Goal: Communication & Community: Answer question/provide support

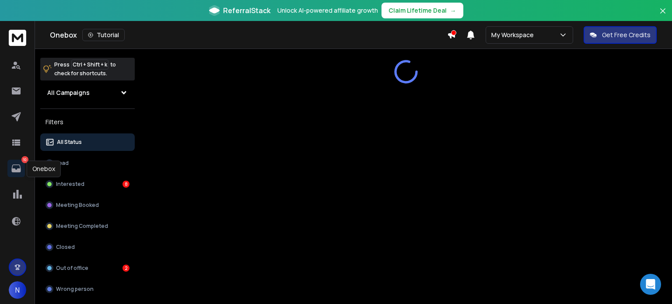
click at [12, 171] on icon at bounding box center [15, 169] width 9 height 8
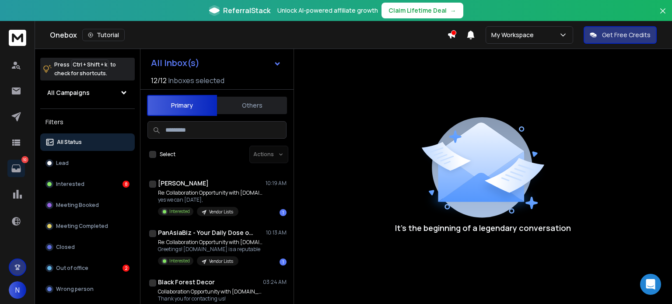
click at [214, 131] on input at bounding box center [217, 130] width 139 height 18
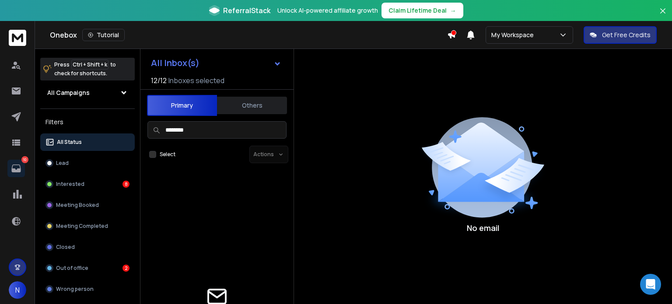
drag, startPoint x: 214, startPoint y: 134, endPoint x: 151, endPoint y: 134, distance: 62.2
click at [151, 134] on input "********" at bounding box center [217, 130] width 139 height 18
paste input "****"
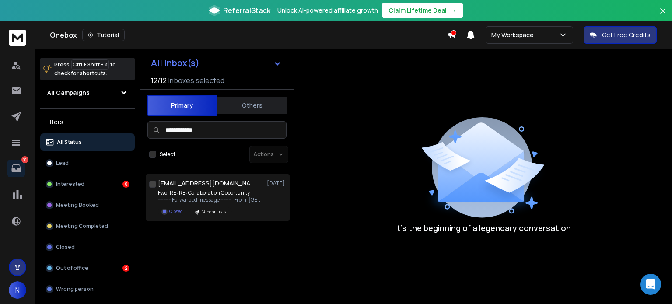
type input "**********"
click at [212, 191] on p "Fwd: RE: RE: Collaboration Opportunity" at bounding box center [210, 193] width 105 height 7
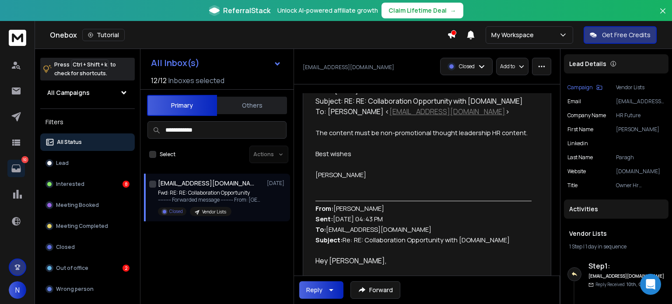
scroll to position [263, 0]
click at [315, 294] on div "Reply" at bounding box center [314, 290] width 16 height 9
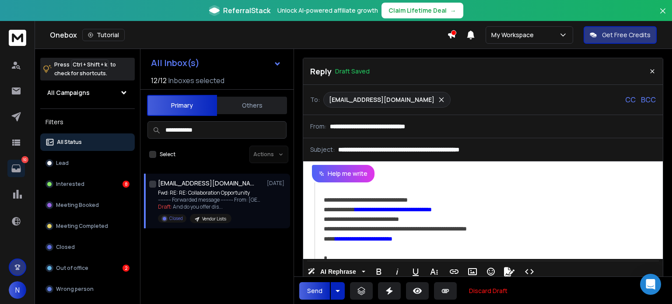
scroll to position [0, 0]
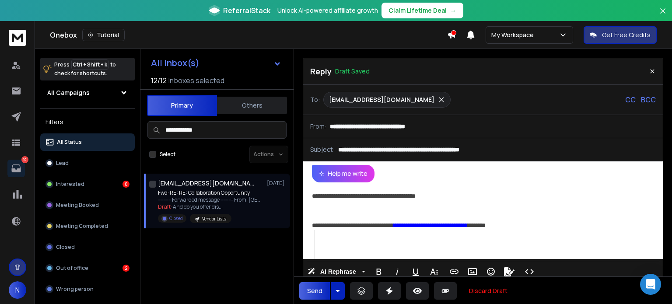
click at [307, 292] on button "Send" at bounding box center [314, 291] width 31 height 18
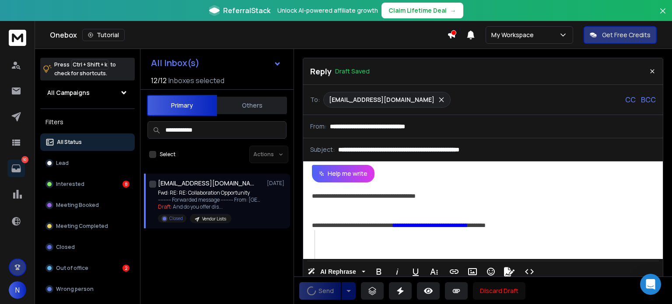
click at [506, 294] on button "Discard Draft" at bounding box center [499, 291] width 53 height 18
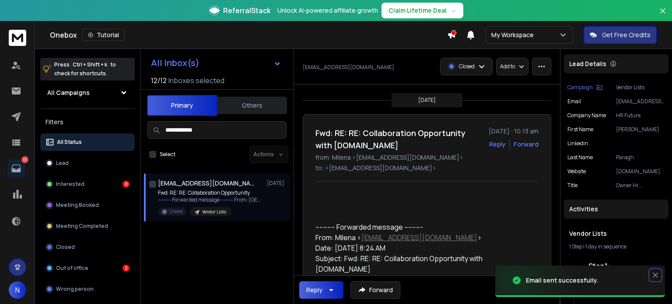
drag, startPoint x: 659, startPoint y: 277, endPoint x: 655, endPoint y: 260, distance: 17.5
click at [657, 274] on icon "Notifications (F8)" at bounding box center [655, 275] width 9 height 9
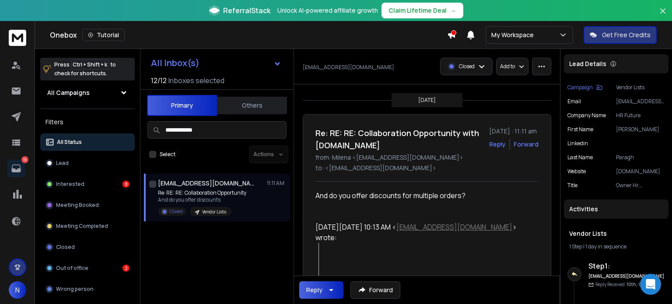
scroll to position [44, 0]
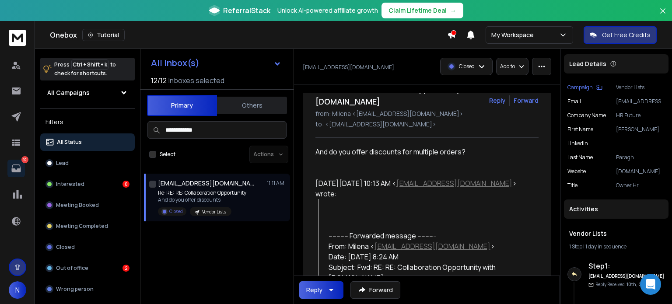
click at [326, 287] on icon "button" at bounding box center [331, 290] width 11 height 11
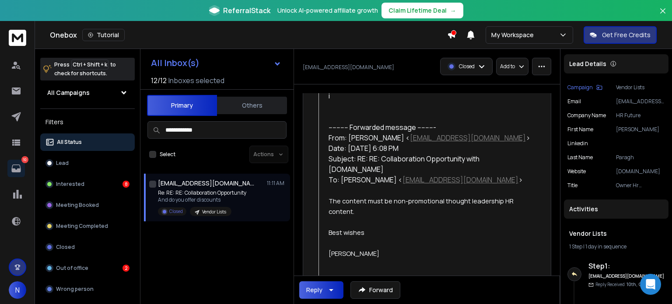
scroll to position [263, 0]
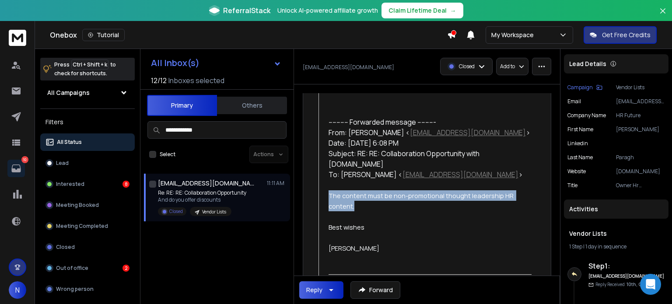
drag, startPoint x: 360, startPoint y: 193, endPoint x: 438, endPoint y: 216, distance: 80.9
click at [329, 190] on div "The content must be non-promotional thought leadership HR content." at bounding box center [431, 200] width 204 height 21
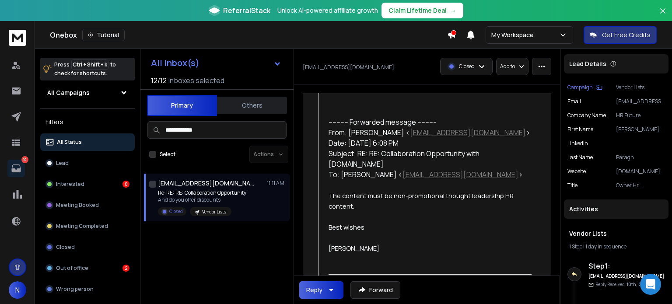
click at [455, 222] on div "Best wishes" at bounding box center [431, 227] width 204 height 11
drag, startPoint x: 454, startPoint y: 134, endPoint x: 395, endPoint y: 134, distance: 58.2
click at [395, 134] on div "From: [PERSON_NAME] < [EMAIL_ADDRESS][DOMAIN_NAME] >" at bounding box center [431, 132] width 204 height 11
copy link "[EMAIL_ADDRESS][DOMAIN_NAME]"
drag, startPoint x: 380, startPoint y: 289, endPoint x: 368, endPoint y: 295, distance: 12.7
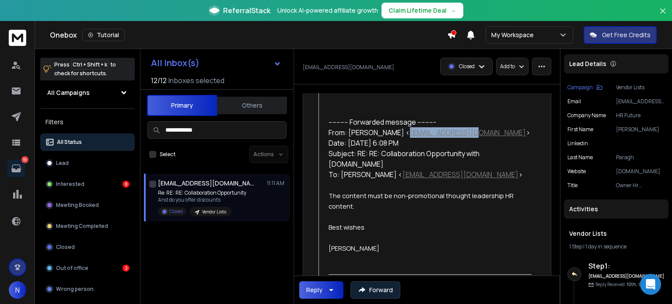
click at [368, 295] on button "Forward" at bounding box center [376, 290] width 50 height 18
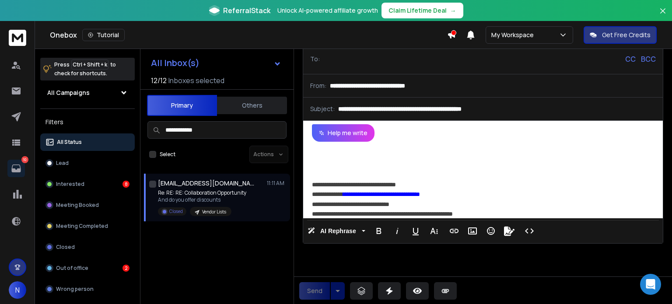
scroll to position [0, 0]
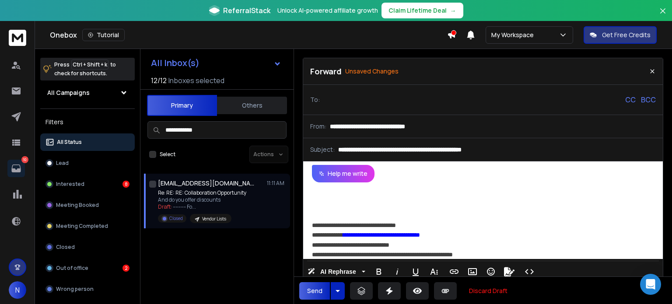
click at [561, 296] on div "Send Discard Draft" at bounding box center [483, 291] width 378 height 18
drag, startPoint x: 491, startPoint y: 293, endPoint x: 486, endPoint y: 287, distance: 7.9
click at [491, 292] on button "Discard Draft" at bounding box center [488, 291] width 53 height 18
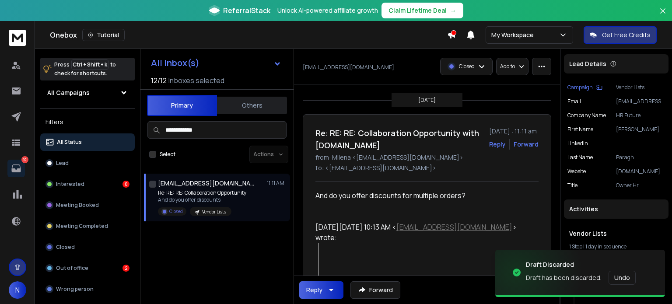
click at [311, 290] on div "Reply" at bounding box center [314, 290] width 16 height 9
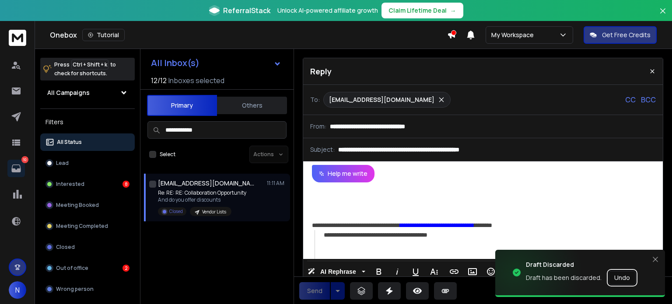
click at [621, 280] on button "Undo" at bounding box center [622, 278] width 27 height 14
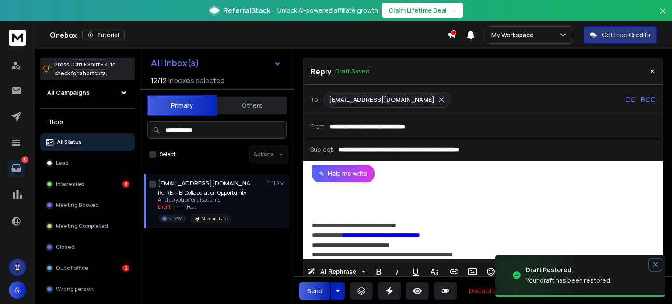
drag, startPoint x: 653, startPoint y: 267, endPoint x: 630, endPoint y: 267, distance: 22.8
click at [653, 265] on icon "Notifications (F8)" at bounding box center [655, 264] width 9 height 9
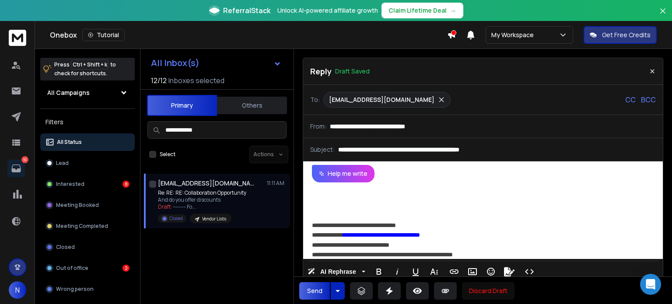
click at [501, 288] on button "Discard Draft" at bounding box center [488, 291] width 53 height 18
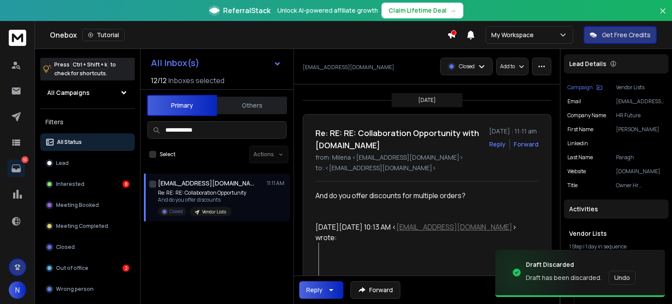
click at [338, 292] on button "Reply" at bounding box center [321, 290] width 44 height 18
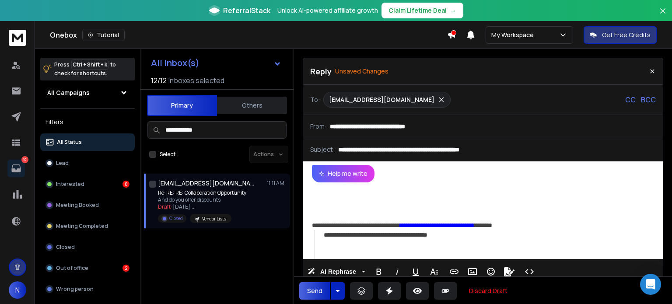
click at [334, 292] on div "Send" at bounding box center [322, 291] width 46 height 18
click at [338, 289] on icon "button" at bounding box center [338, 291] width 11 height 11
click at [419, 98] on div "[EMAIL_ADDRESS][DOMAIN_NAME]" at bounding box center [387, 100] width 127 height 16
click at [419, 97] on div "[EMAIL_ADDRESS][DOMAIN_NAME]" at bounding box center [387, 100] width 127 height 16
click at [438, 96] on icon at bounding box center [441, 99] width 7 height 7
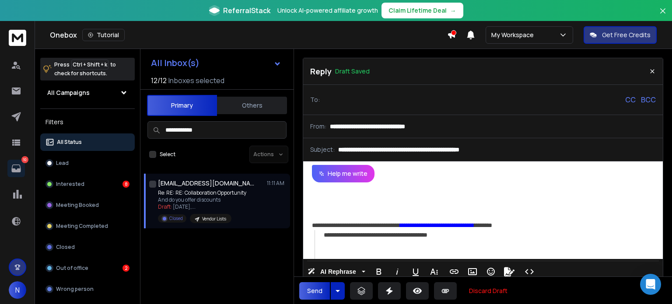
click at [415, 99] on div at bounding box center [473, 100] width 299 height 16
drag, startPoint x: 423, startPoint y: 105, endPoint x: 416, endPoint y: 103, distance: 7.2
click at [422, 105] on div at bounding box center [473, 100] width 299 height 16
drag, startPoint x: 359, startPoint y: 81, endPoint x: 358, endPoint y: 92, distance: 11.0
click at [359, 83] on div "Reply Draft Saved" at bounding box center [483, 71] width 360 height 26
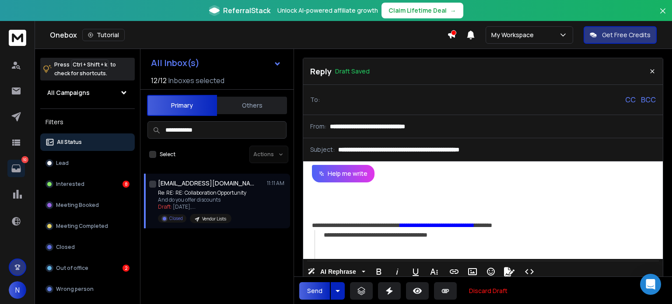
click at [355, 96] on input at bounding box center [354, 100] width 61 height 16
click at [343, 103] on input at bounding box center [354, 100] width 61 height 16
paste input "**********"
type input "**********"
click at [376, 217] on div at bounding box center [483, 216] width 342 height 10
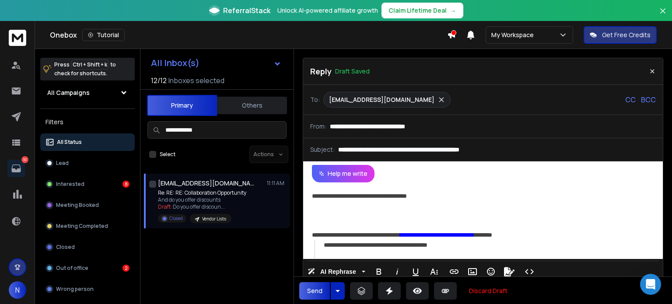
click at [308, 289] on button "Send" at bounding box center [314, 291] width 31 height 18
